Goal: Communication & Community: Answer question/provide support

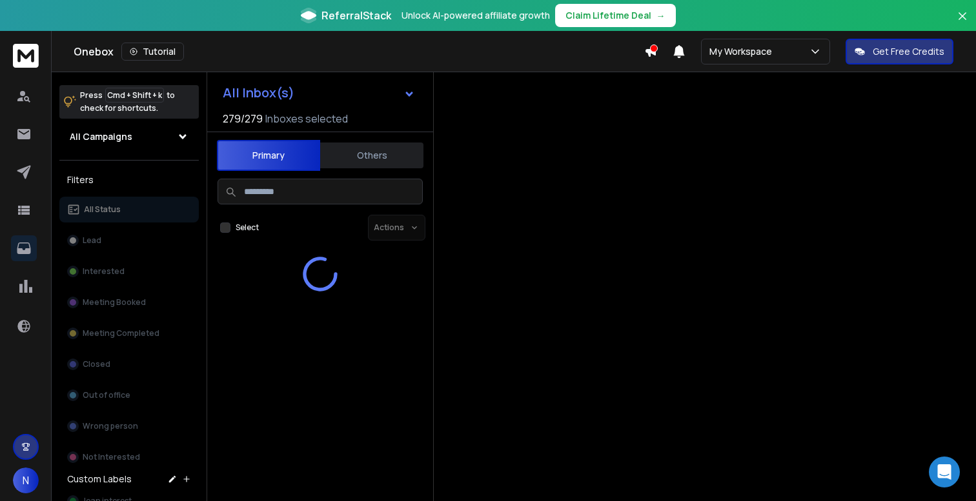
click at [285, 153] on button "Primary" at bounding box center [268, 155] width 103 height 31
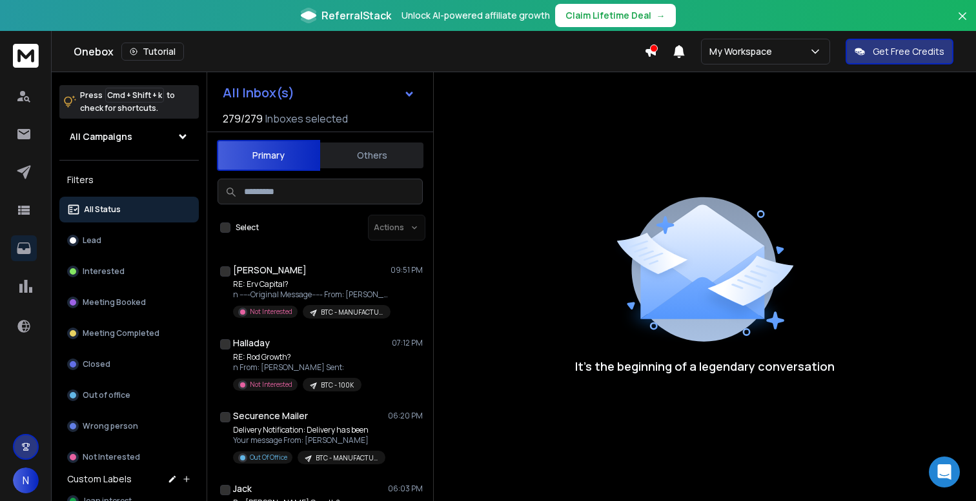
click at [337, 157] on button "Others" at bounding box center [371, 155] width 103 height 28
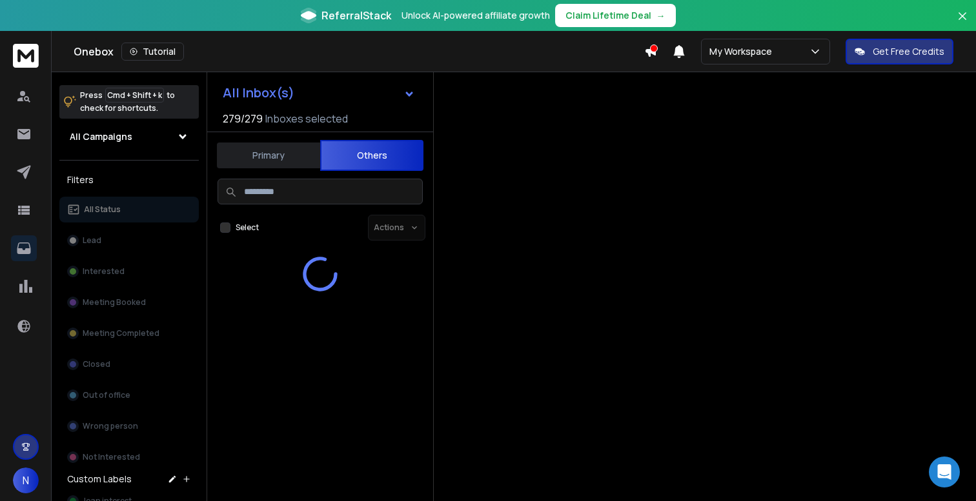
click at [337, 157] on button "Others" at bounding box center [371, 155] width 103 height 31
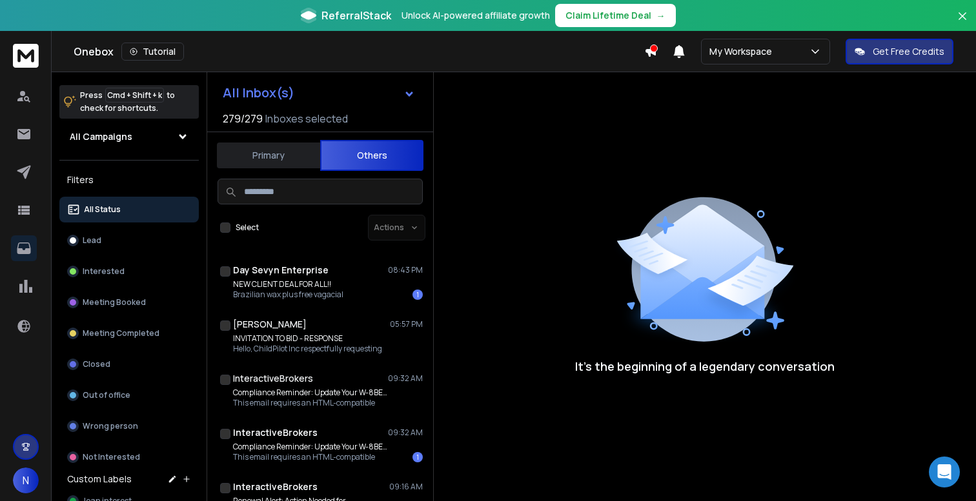
click at [363, 286] on div "NEW CLIENT DEAL FOR ALL!! Brazilian wax plus free vagacial 1" at bounding box center [328, 289] width 190 height 21
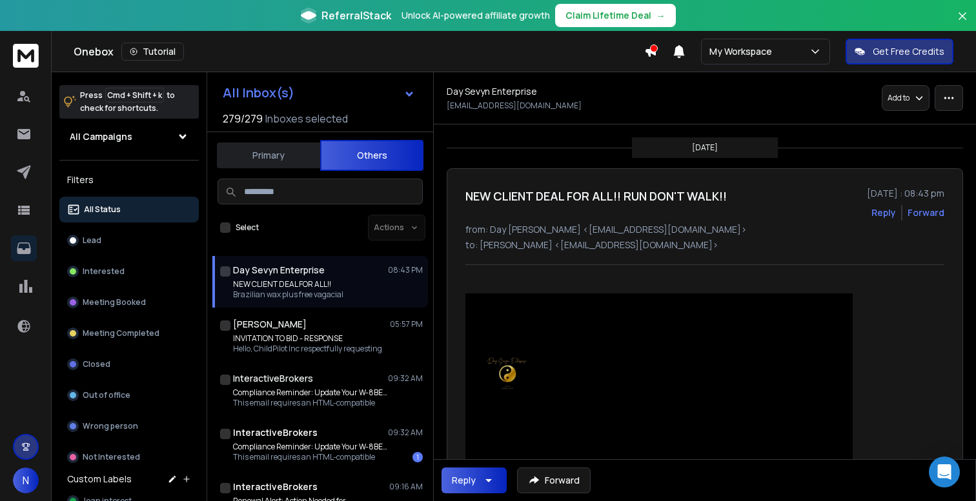
click at [274, 152] on button "Primary" at bounding box center [268, 155] width 103 height 28
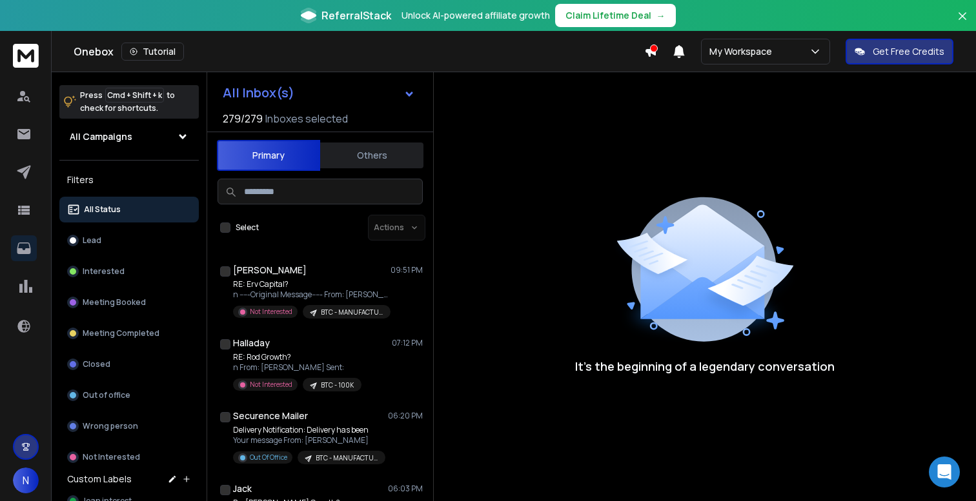
click at [387, 145] on button "Others" at bounding box center [371, 155] width 103 height 28
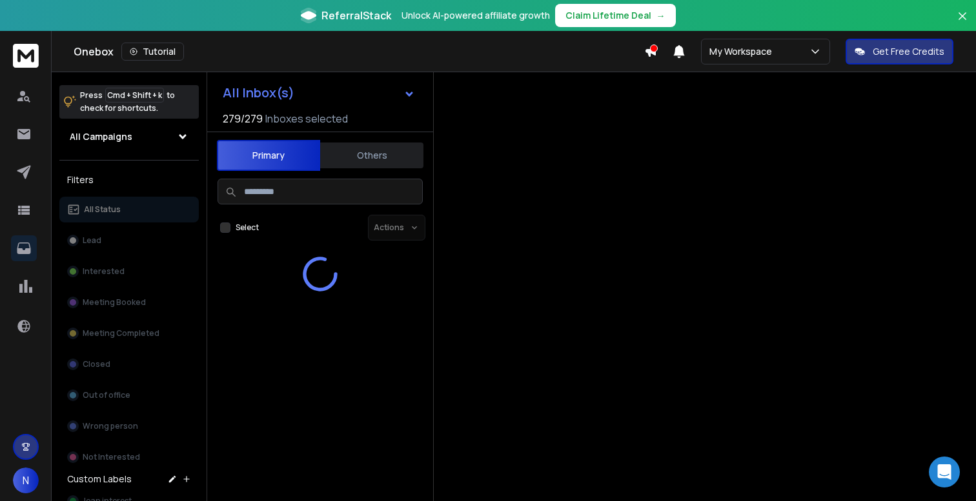
click at [297, 152] on button "Primary" at bounding box center [268, 155] width 103 height 31
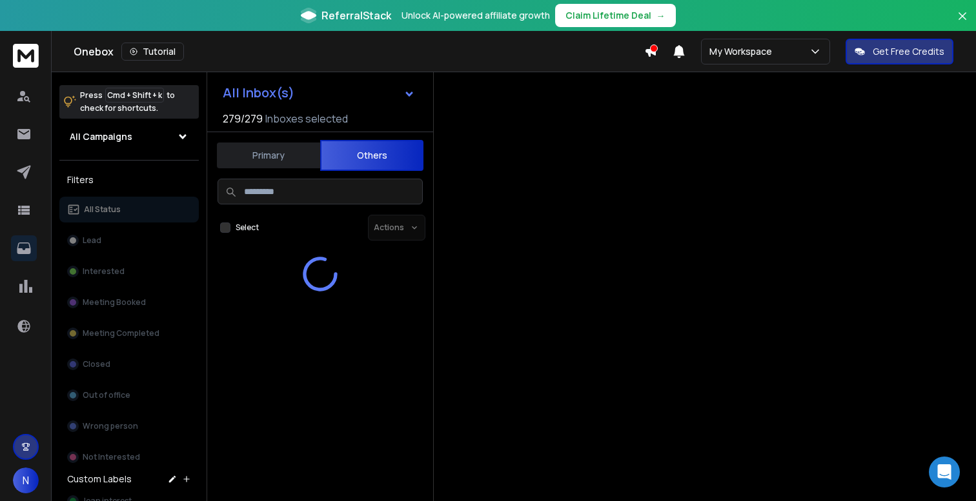
click at [379, 150] on button "Others" at bounding box center [371, 155] width 103 height 31
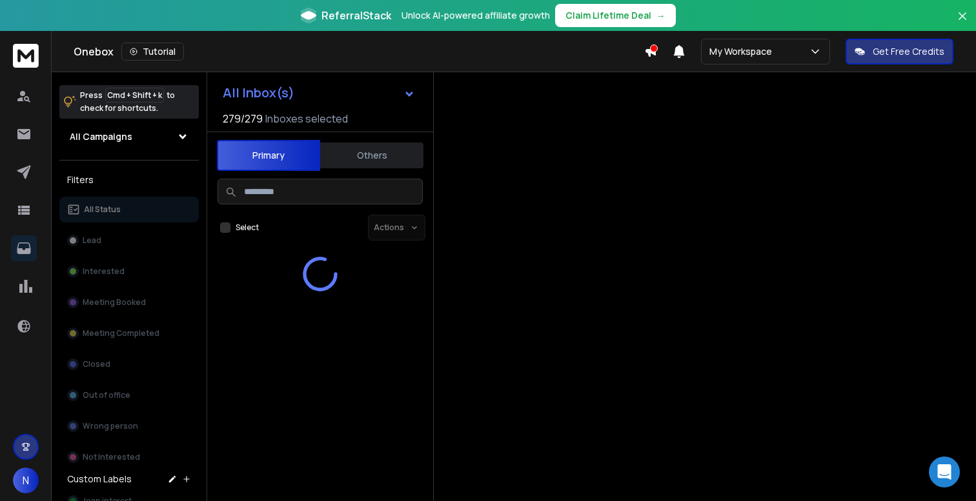
click at [259, 164] on button "Primary" at bounding box center [268, 155] width 103 height 31
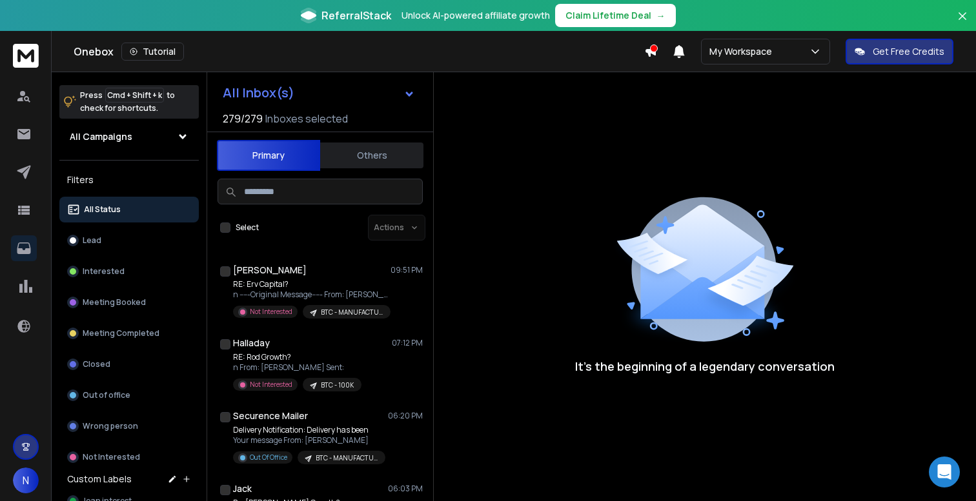
click at [331, 148] on button "Others" at bounding box center [371, 155] width 103 height 28
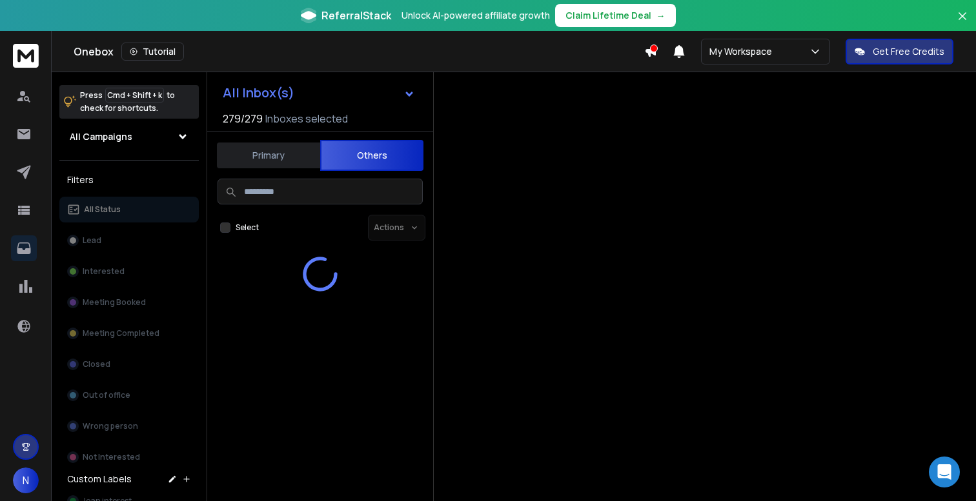
click at [254, 152] on button "Primary" at bounding box center [268, 155] width 103 height 28
click at [353, 143] on button "Others" at bounding box center [371, 155] width 103 height 31
click at [283, 150] on button "Primary" at bounding box center [268, 155] width 103 height 28
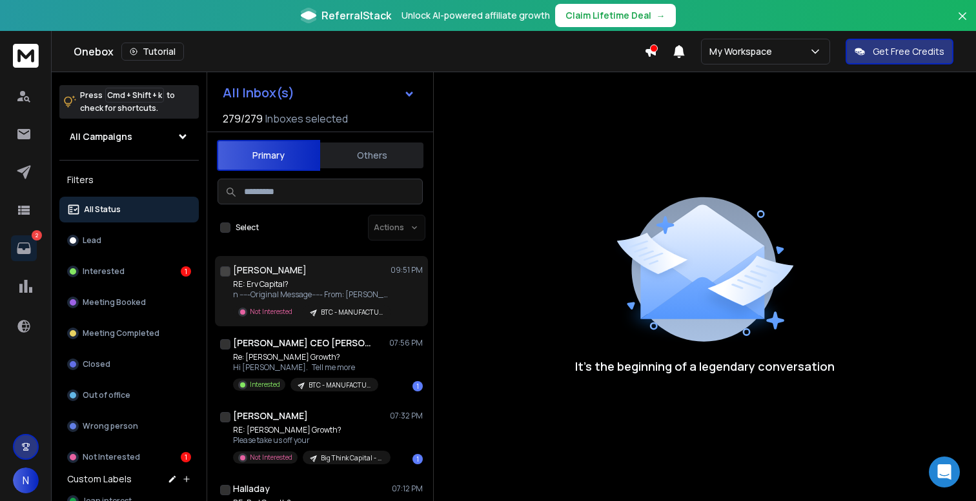
click at [350, 294] on p "n -----Original Message----- From: [PERSON_NAME]" at bounding box center [310, 295] width 155 height 10
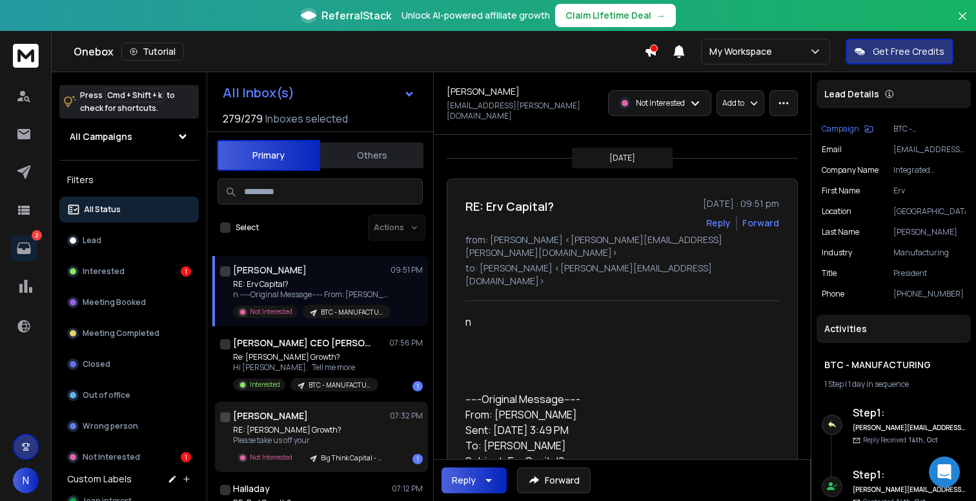
click at [328, 446] on div "RE: [PERSON_NAME] Growth? Please take us off your Not Interested Big Think Capi…" at bounding box center [311, 444] width 157 height 39
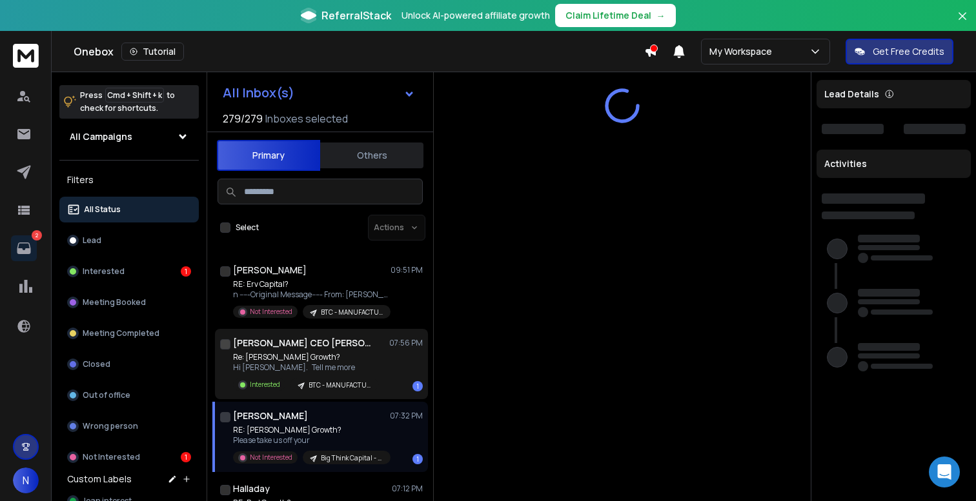
click at [355, 370] on p "Hi [PERSON_NAME]. Tell me more" at bounding box center [305, 368] width 145 height 10
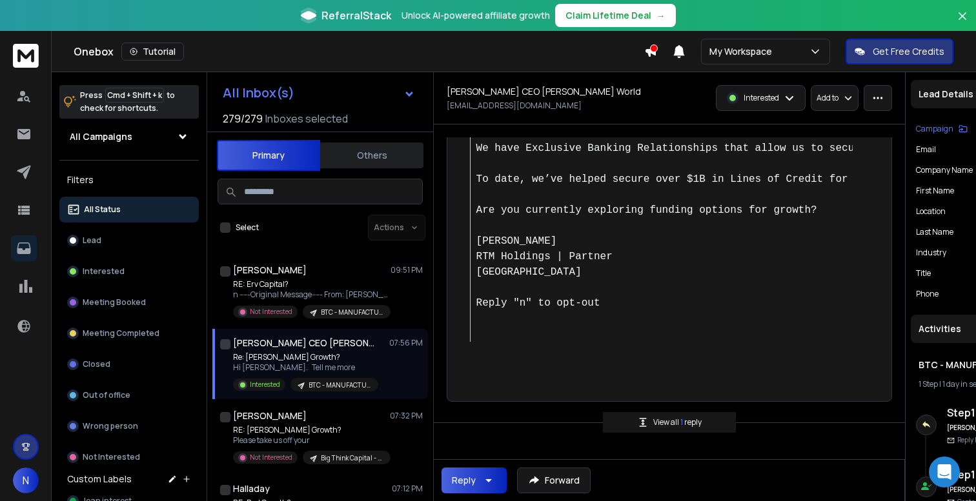
scroll to position [59, 0]
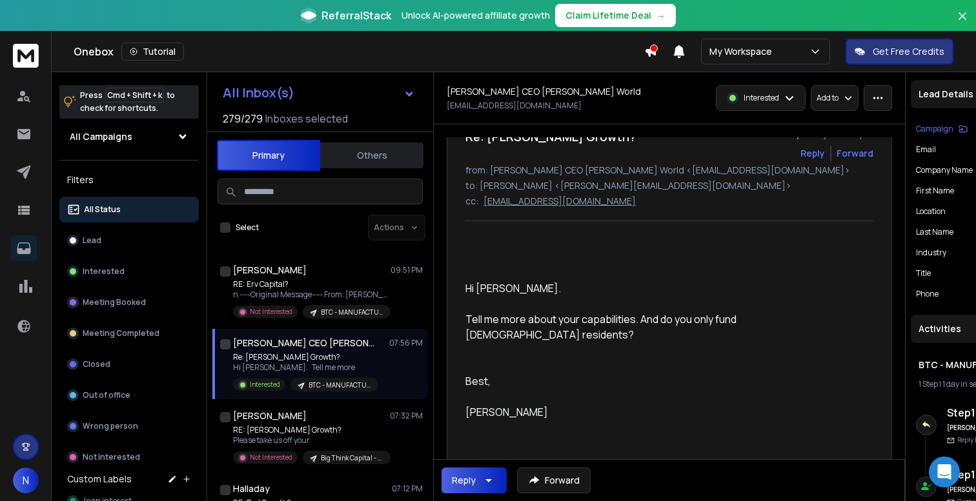
drag, startPoint x: 491, startPoint y: 169, endPoint x: 517, endPoint y: 171, distance: 26.5
click at [517, 171] on p "from: [PERSON_NAME] CEO [PERSON_NAME] World <[EMAIL_ADDRESS][DOMAIN_NAME]>" at bounding box center [669, 170] width 408 height 13
drag, startPoint x: 519, startPoint y: 170, endPoint x: 606, endPoint y: 169, distance: 87.8
click at [561, 170] on p "from: [PERSON_NAME] CEO [PERSON_NAME] World <[EMAIL_ADDRESS][DOMAIN_NAME]>" at bounding box center [669, 170] width 408 height 13
drag, startPoint x: 602, startPoint y: 169, endPoint x: 696, endPoint y: 167, distance: 93.6
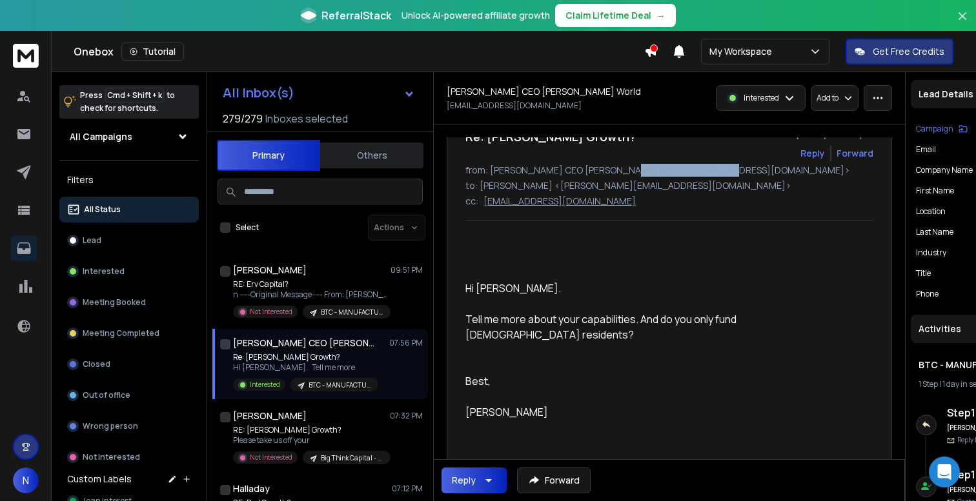
click at [696, 167] on p "from: [PERSON_NAME] CEO [PERSON_NAME] World <[EMAIL_ADDRESS][DOMAIN_NAME]>" at bounding box center [669, 170] width 408 height 13
drag, startPoint x: 696, startPoint y: 167, endPoint x: 666, endPoint y: 169, distance: 29.1
click at [666, 169] on p "from: [PERSON_NAME] CEO [PERSON_NAME] World <[EMAIL_ADDRESS][DOMAIN_NAME]>" at bounding box center [669, 170] width 408 height 13
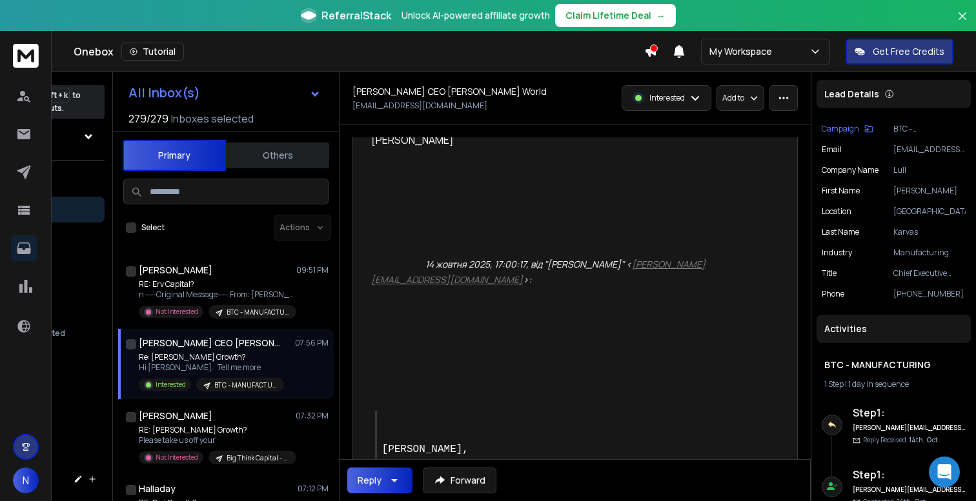
scroll to position [0, 0]
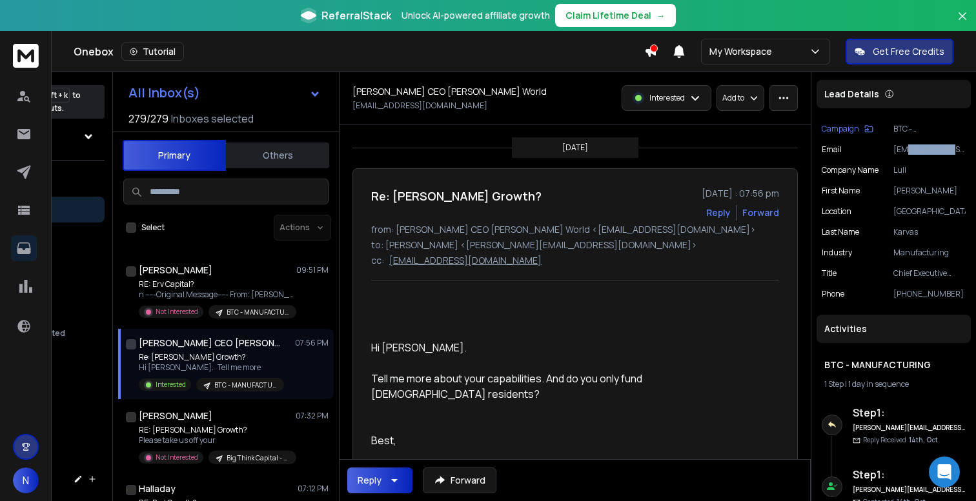
copy p "[DOMAIN_NAME]"
drag, startPoint x: 936, startPoint y: 146, endPoint x: 897, endPoint y: 150, distance: 38.9
click at [897, 150] on p "[EMAIL_ADDRESS][DOMAIN_NAME]" at bounding box center [929, 150] width 72 height 10
drag, startPoint x: 439, startPoint y: 268, endPoint x: 519, endPoint y: 230, distance: 88.6
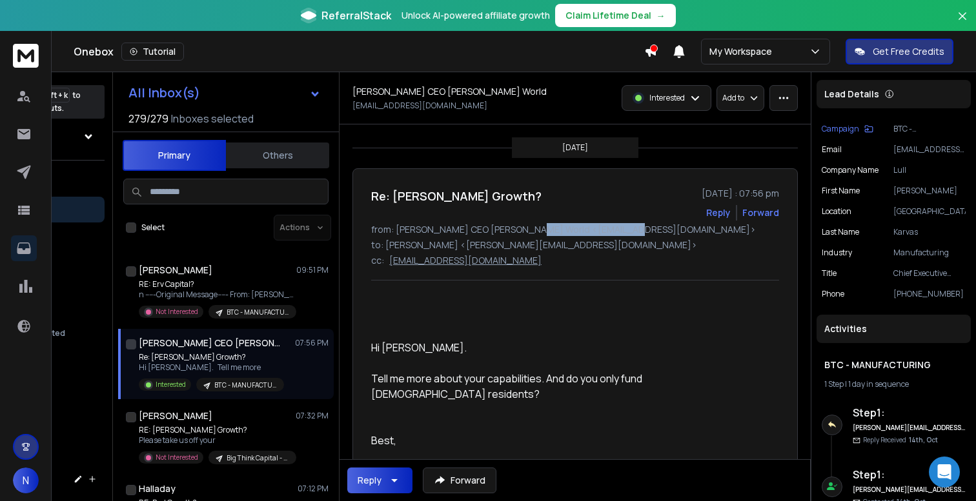
drag, startPoint x: 585, startPoint y: 230, endPoint x: 488, endPoint y: 225, distance: 97.0
click at [488, 225] on p "from: [PERSON_NAME] CEO [PERSON_NAME] World <[EMAIL_ADDRESS][DOMAIN_NAME]>" at bounding box center [575, 229] width 408 height 13
copy p "[EMAIL_ADDRESS][DOMAIN_NAME]"
click at [357, 474] on div "Reply" at bounding box center [379, 480] width 45 height 15
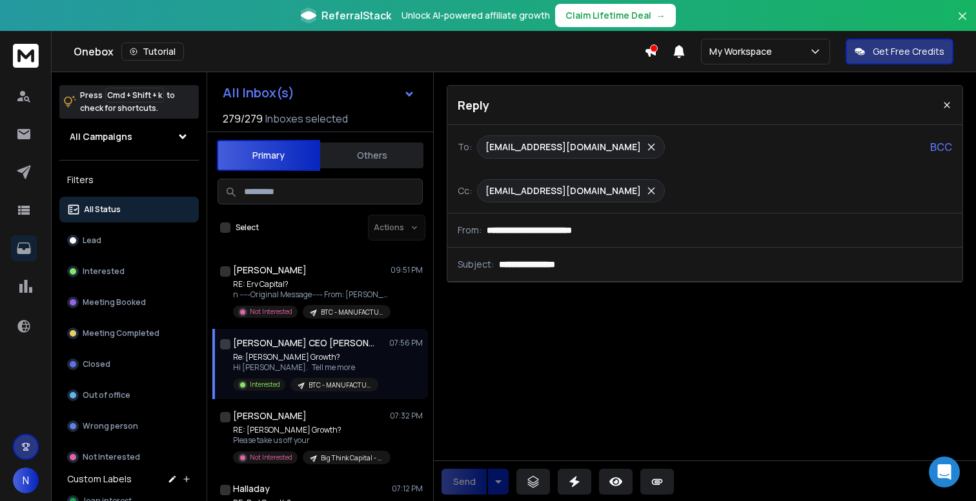
click at [670, 146] on input at bounding box center [715, 146] width 90 height 23
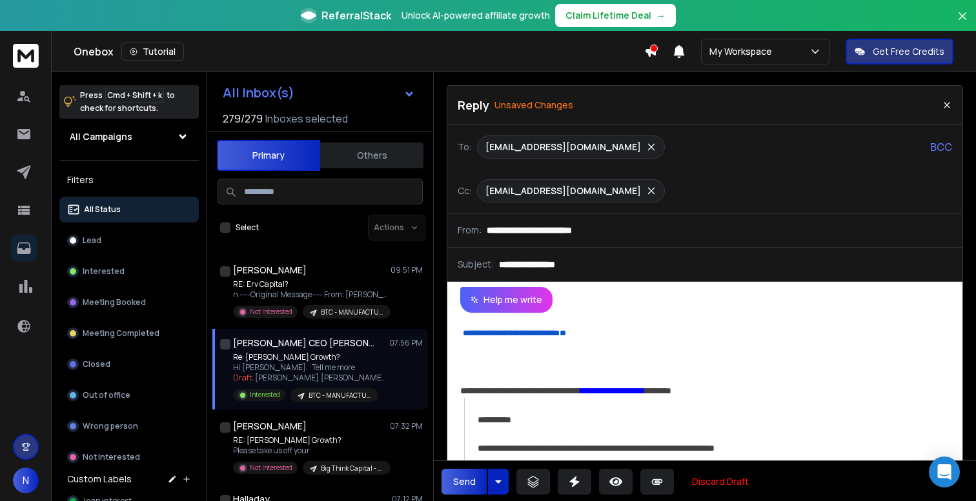
click at [670, 150] on input at bounding box center [715, 146] width 90 height 23
paste input "**********"
type input "**********"
click at [652, 327] on div "**********" at bounding box center [704, 396] width 515 height 166
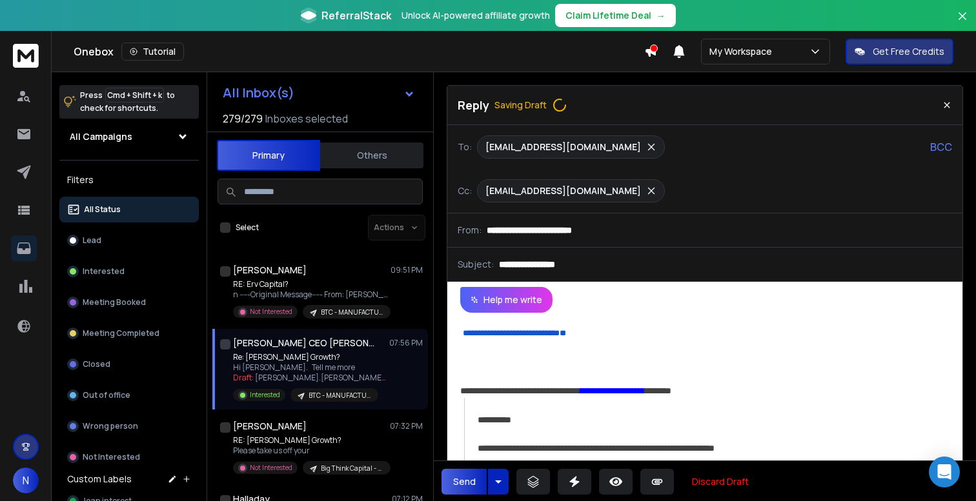
scroll to position [0, 0]
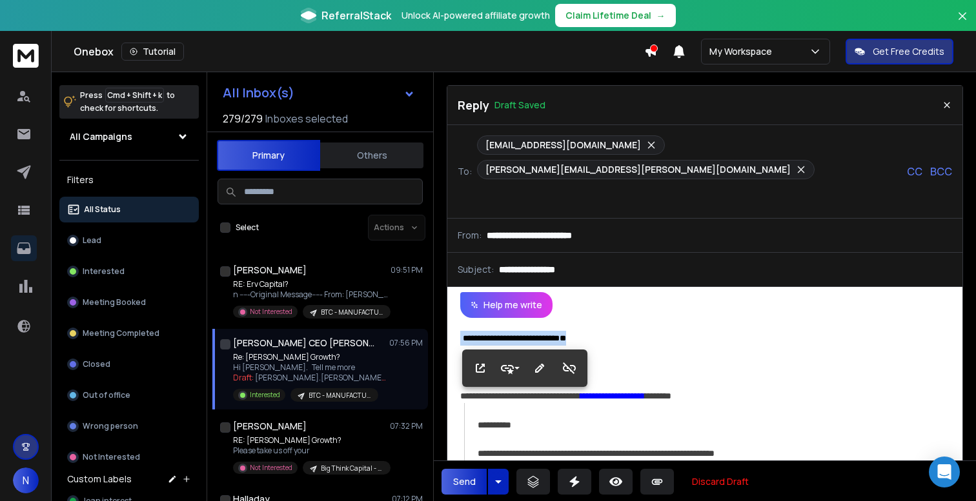
drag, startPoint x: 646, startPoint y: 291, endPoint x: 431, endPoint y: 293, distance: 214.9
click at [438, 295] on div "**********" at bounding box center [705, 377] width 542 height 610
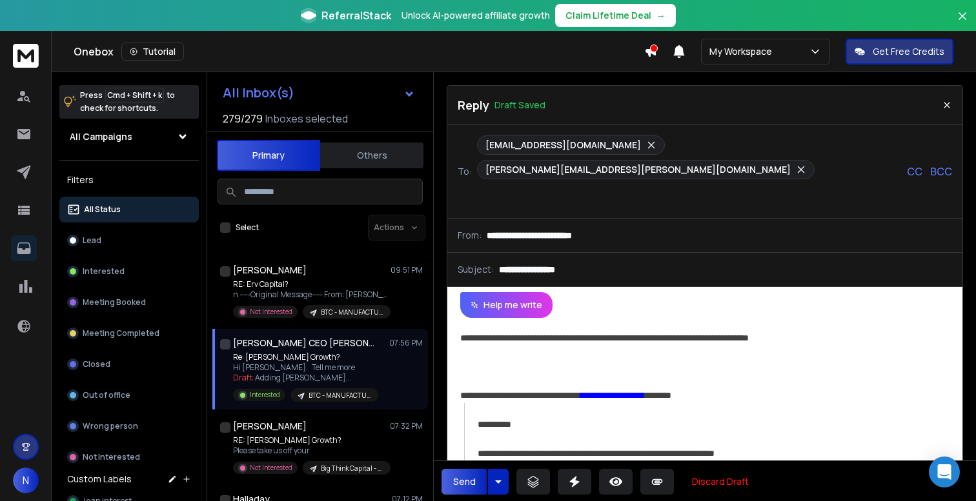
click at [460, 477] on button "Send" at bounding box center [463, 482] width 45 height 26
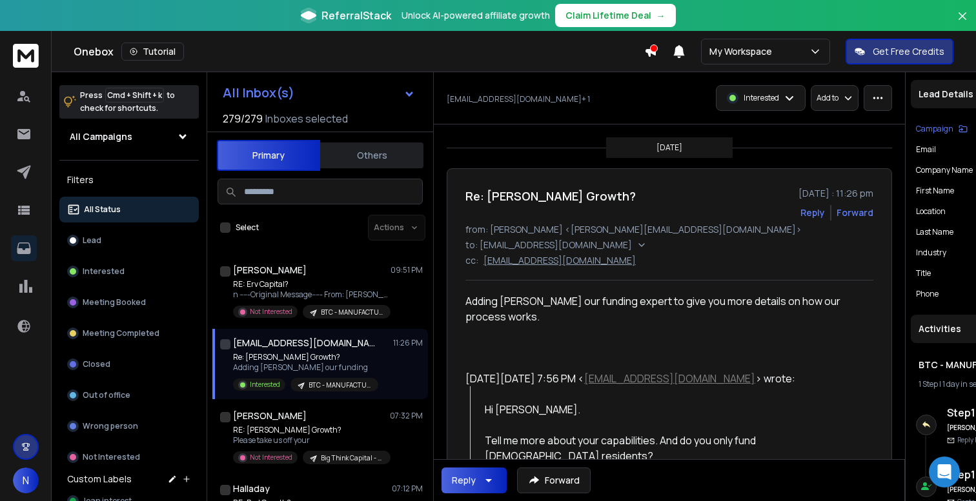
click at [389, 155] on button "Others" at bounding box center [371, 155] width 103 height 28
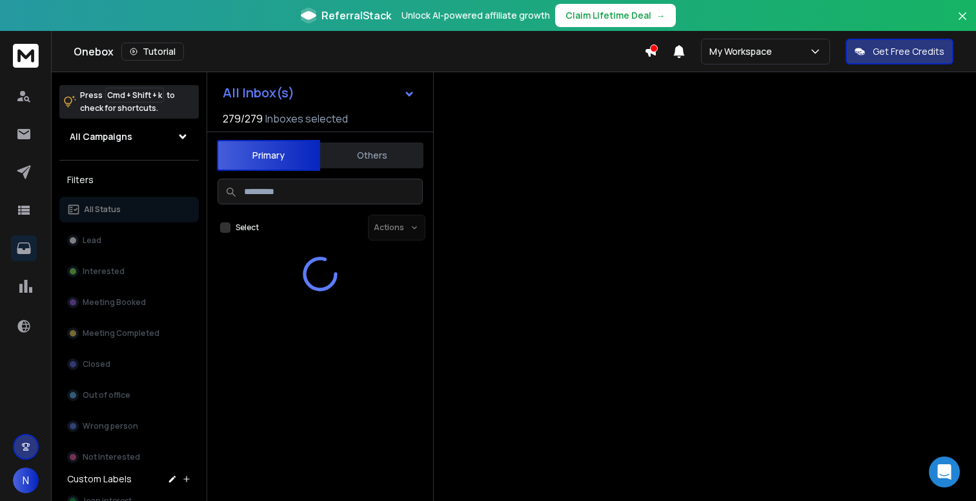
click at [265, 154] on button "Primary" at bounding box center [268, 155] width 103 height 31
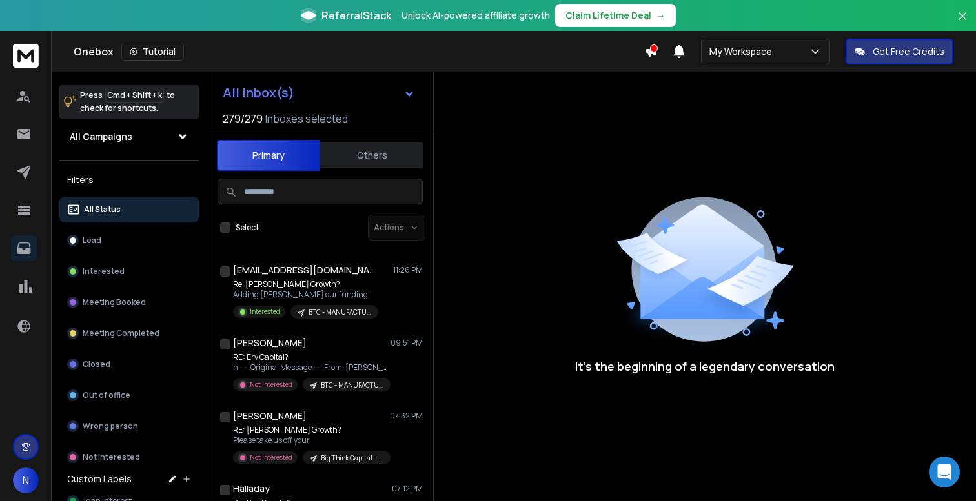
click at [352, 162] on button "Others" at bounding box center [371, 155] width 103 height 28
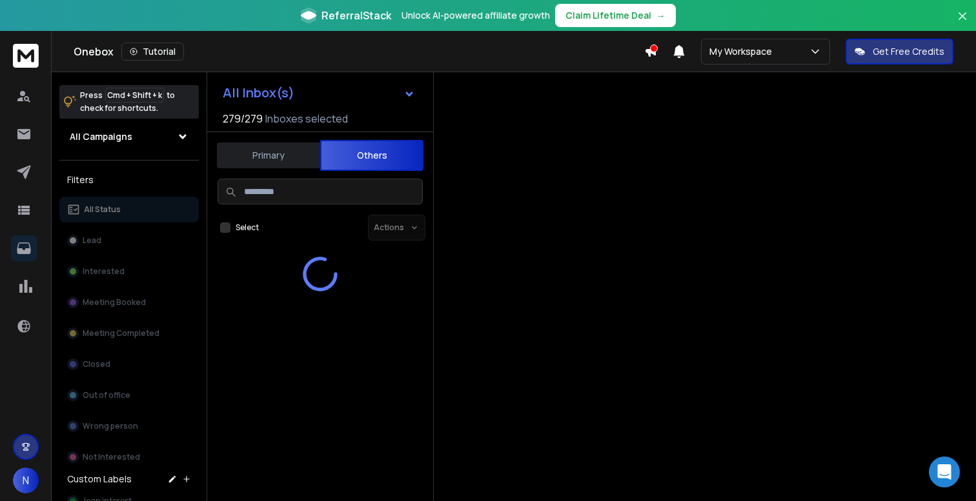
click at [282, 162] on button "Primary" at bounding box center [268, 155] width 103 height 28
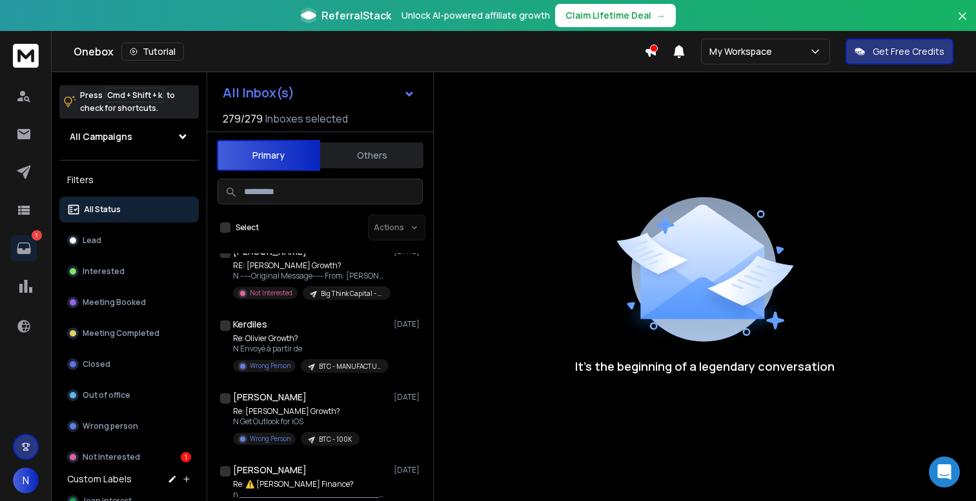
scroll to position [839, 0]
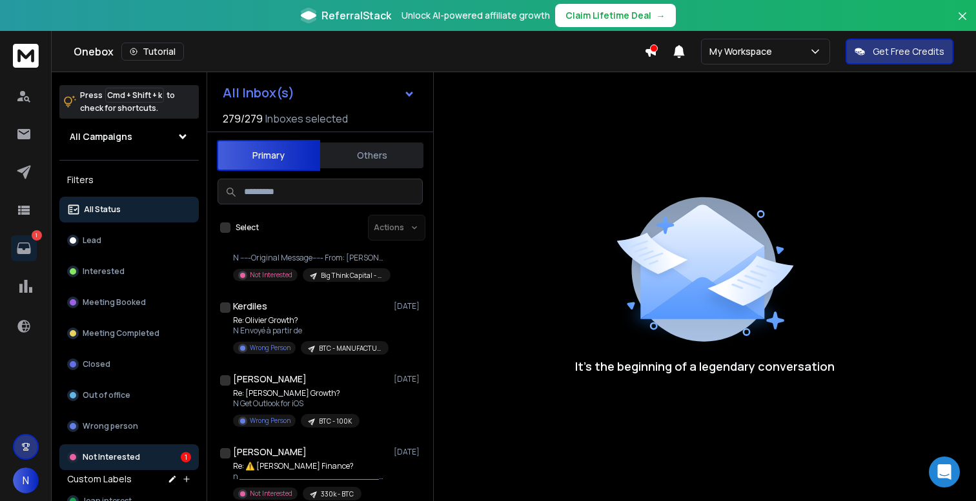
click at [148, 454] on button "Not Interested 1" at bounding box center [128, 458] width 139 height 26
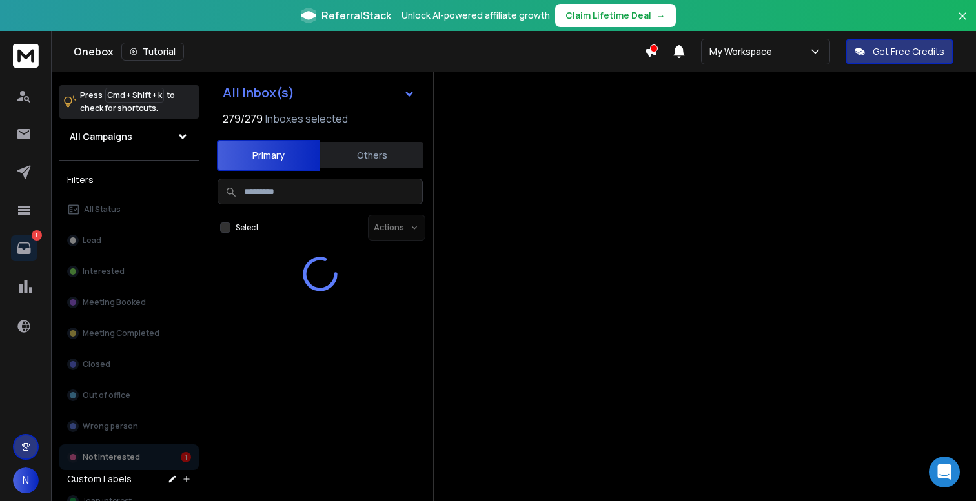
scroll to position [0, 0]
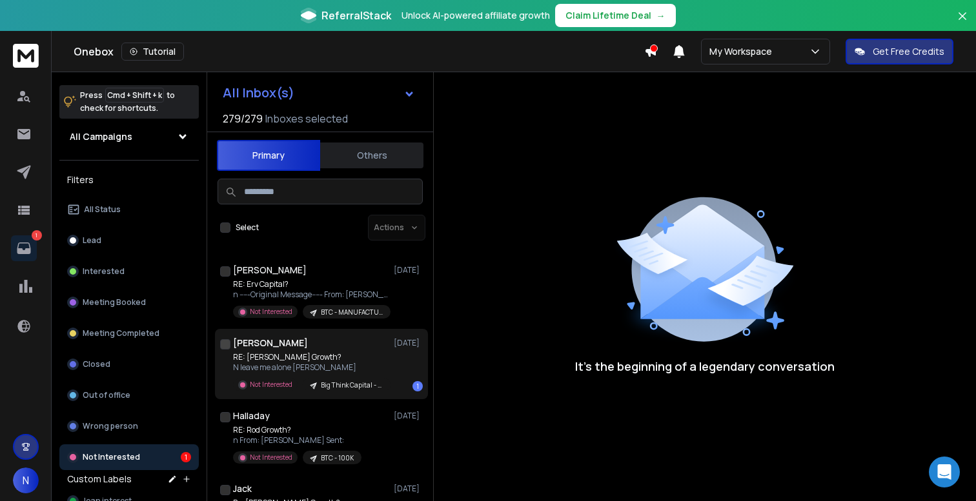
click at [357, 354] on p "RE: [PERSON_NAME] Growth?" at bounding box center [310, 357] width 155 height 10
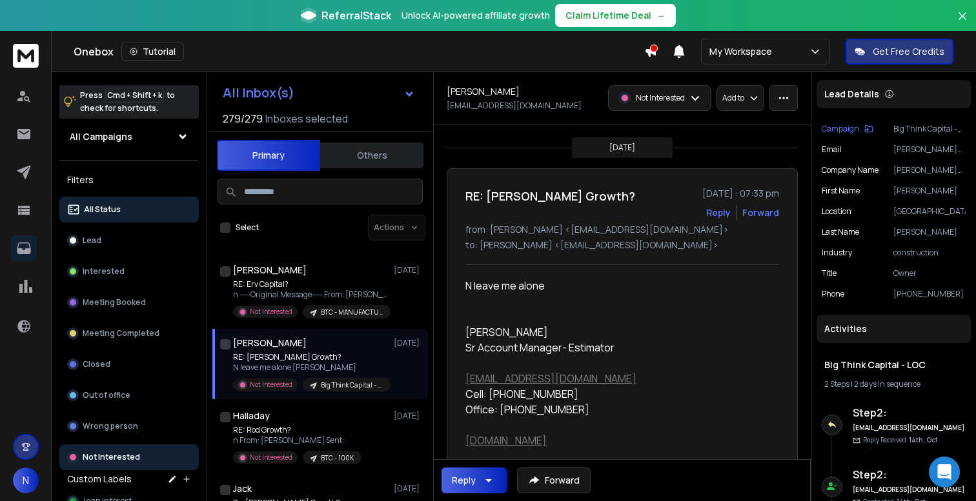
click at [151, 203] on button "All Status" at bounding box center [128, 210] width 139 height 26
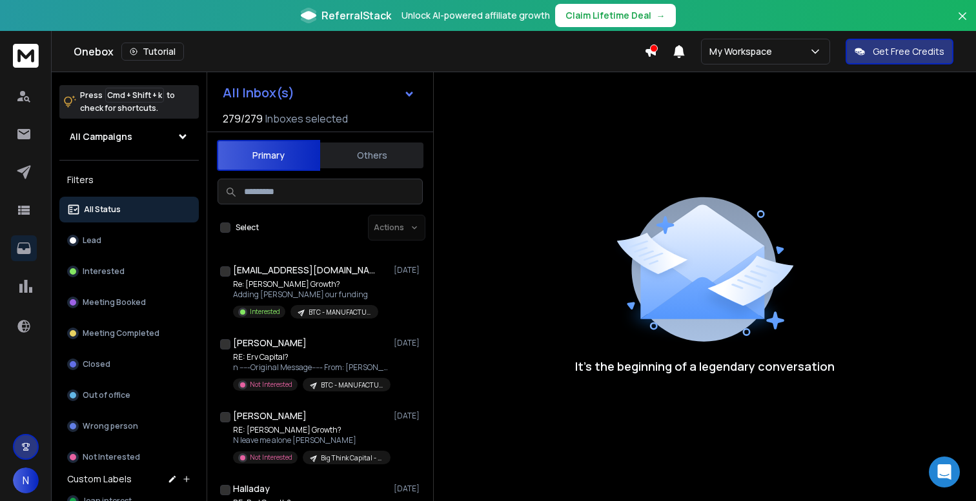
click at [359, 156] on button "Others" at bounding box center [371, 155] width 103 height 28
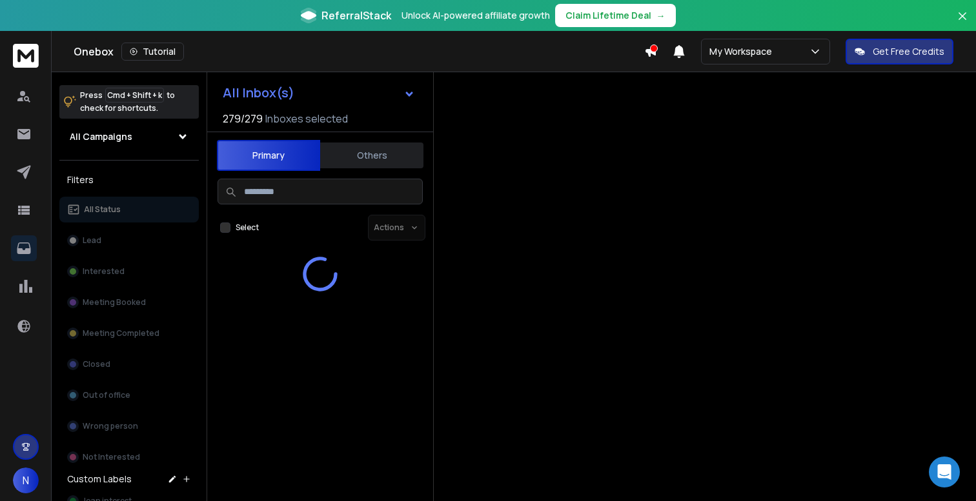
click at [268, 156] on button "Primary" at bounding box center [268, 155] width 103 height 31
